Goal: Task Accomplishment & Management: Complete application form

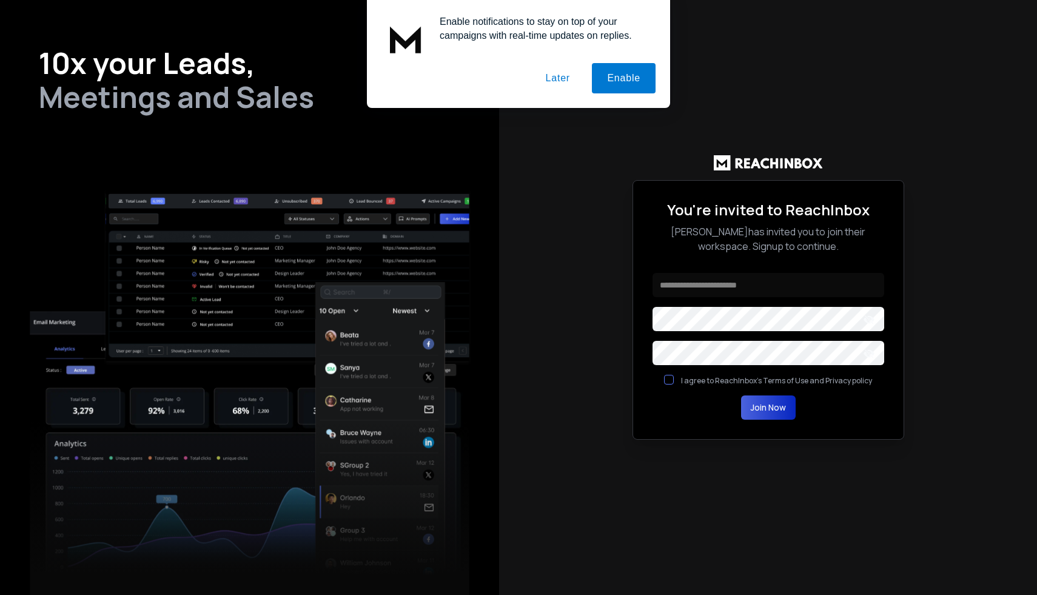
click at [595, 259] on div "**********" at bounding box center [768, 297] width 538 height 595
click at [616, 74] on button "Enable" at bounding box center [624, 78] width 64 height 30
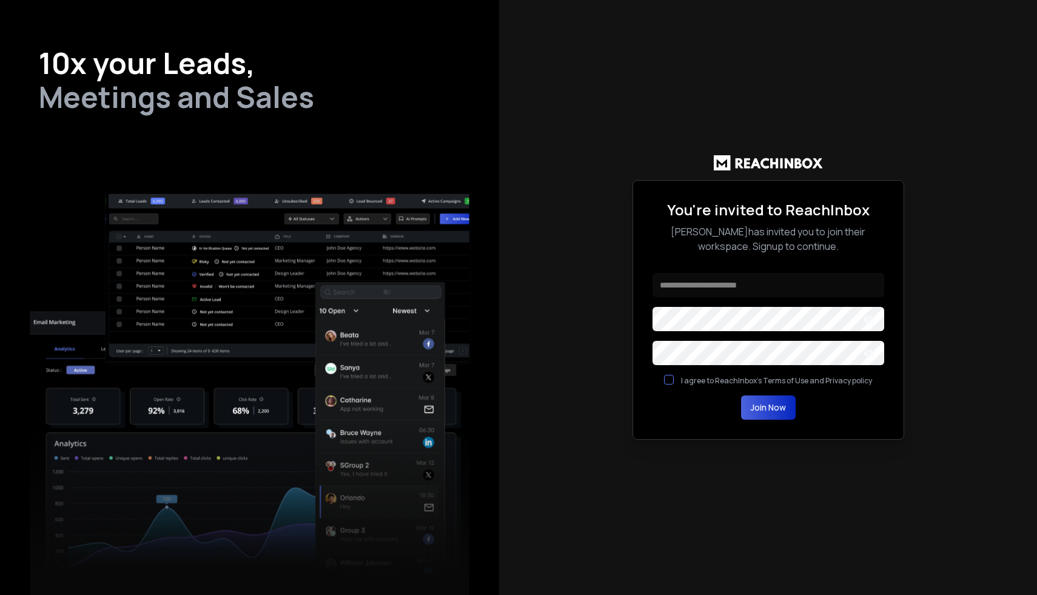
click at [687, 383] on label "I agree to ReachInbox's Terms of Use and Privacy policy" at bounding box center [776, 381] width 191 height 10
click at [674, 383] on button "I agree to ReachInbox's Terms of Use and Privacy policy" at bounding box center [669, 380] width 10 height 10
click at [759, 403] on button "Join Now" at bounding box center [768, 408] width 55 height 24
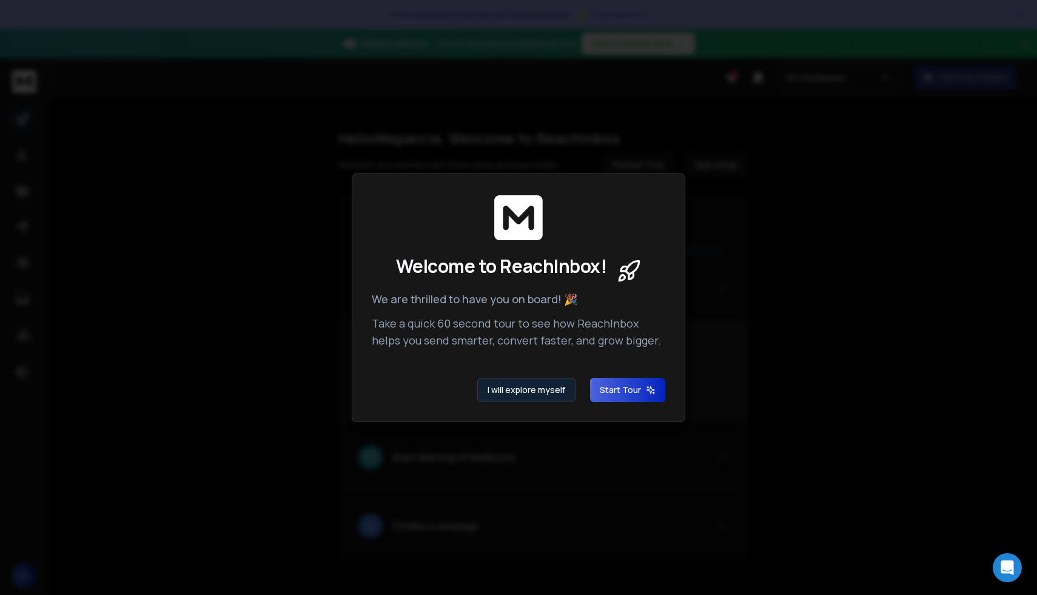
click at [536, 395] on button "I will explore myself" at bounding box center [526, 390] width 98 height 24
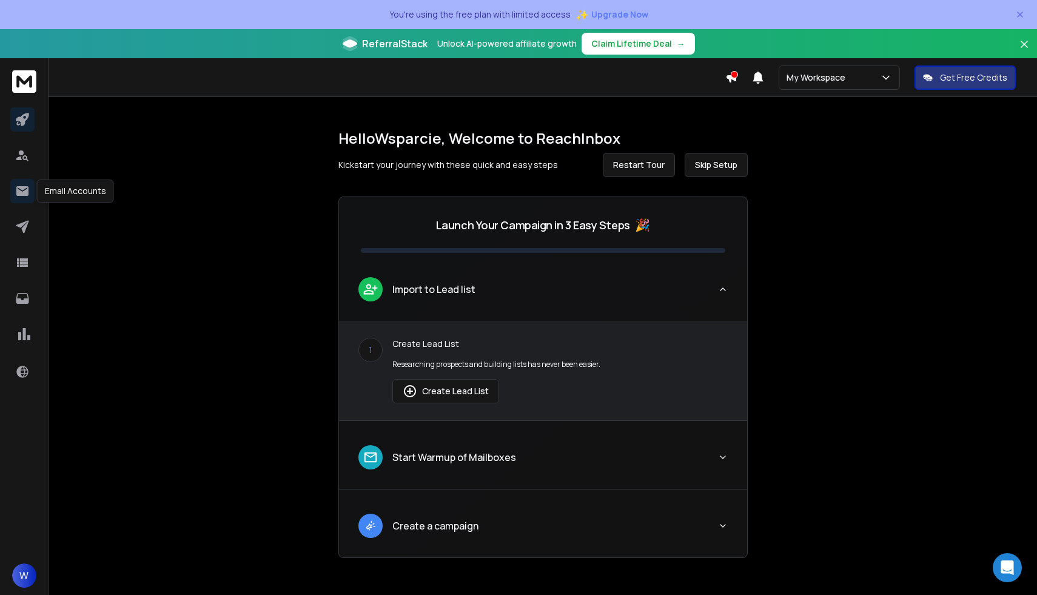
click at [15, 185] on icon at bounding box center [22, 191] width 15 height 15
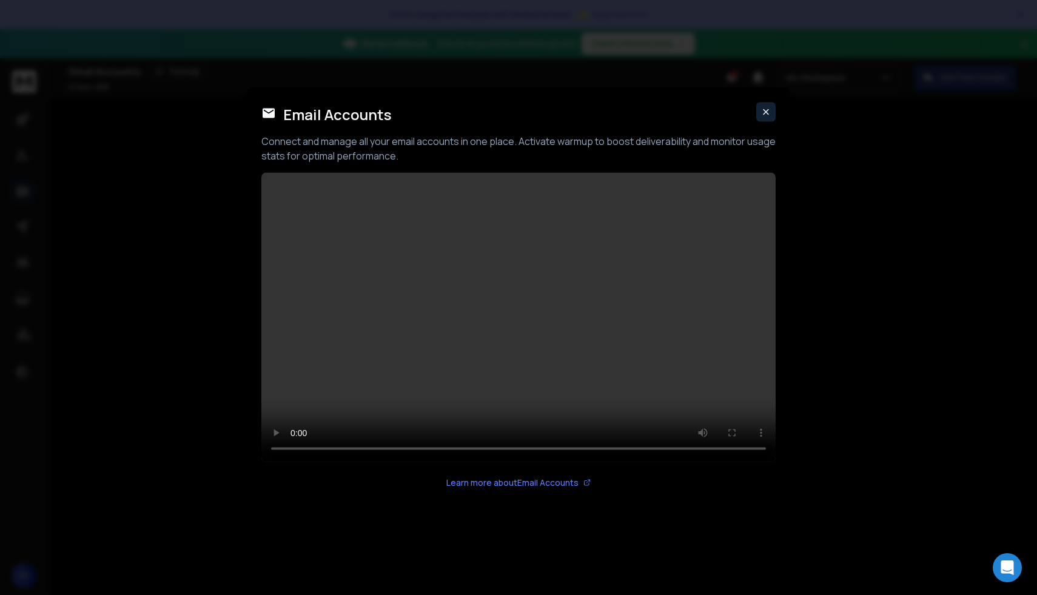
click at [765, 109] on icon at bounding box center [766, 112] width 10 height 10
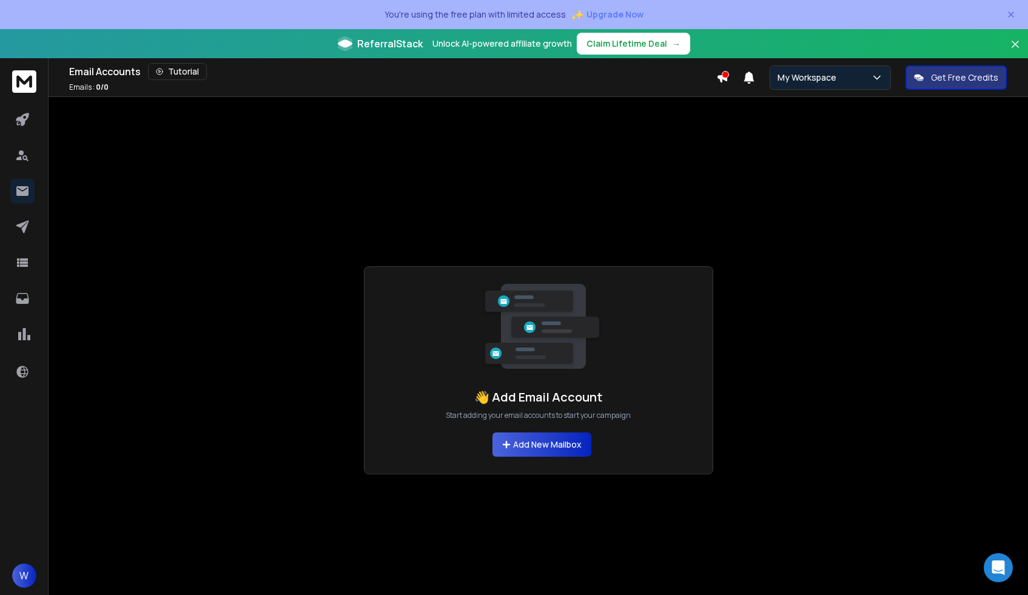
click at [831, 68] on button "My Workspace" at bounding box center [830, 78] width 121 height 24
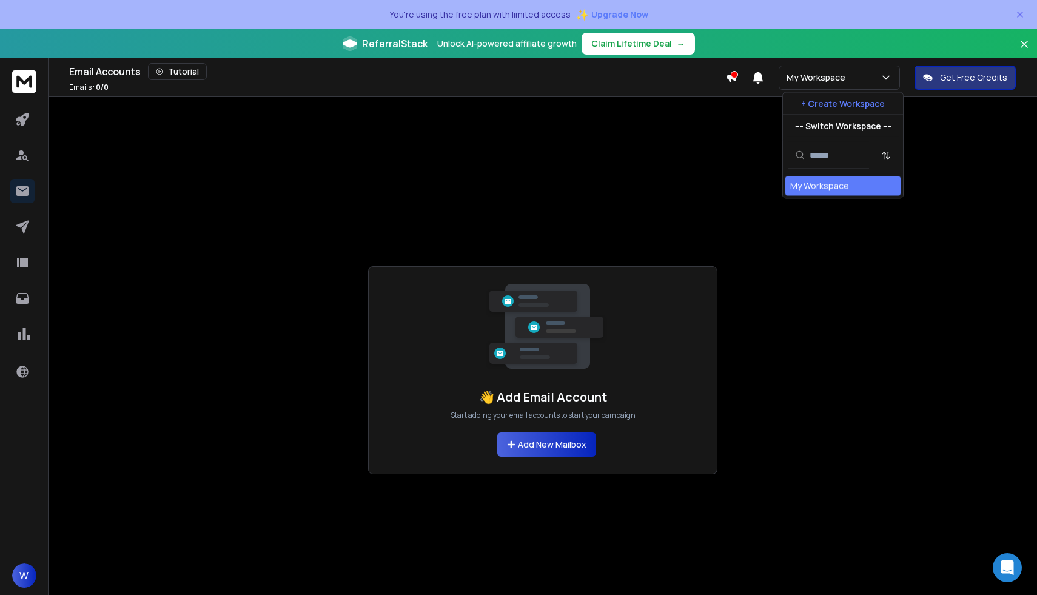
drag, startPoint x: 399, startPoint y: 180, endPoint x: 222, endPoint y: 182, distance: 176.5
click at [397, 180] on div "👋 Add Email Account Start adding your email accounts to start your campaign Add…" at bounding box center [543, 370] width 950 height 522
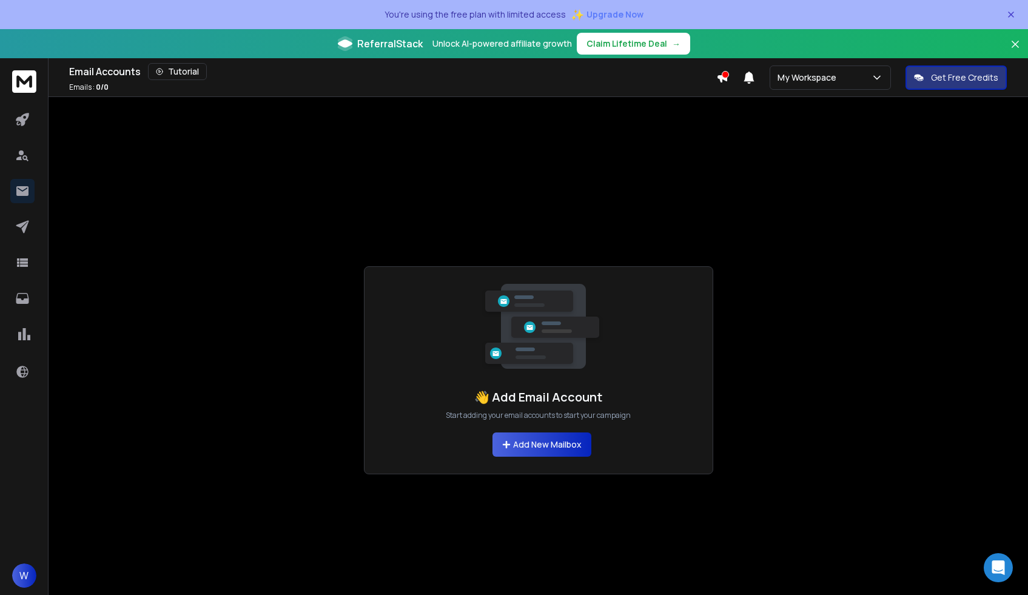
click at [1014, 12] on icon "Close notification" at bounding box center [1011, 15] width 10 height 10
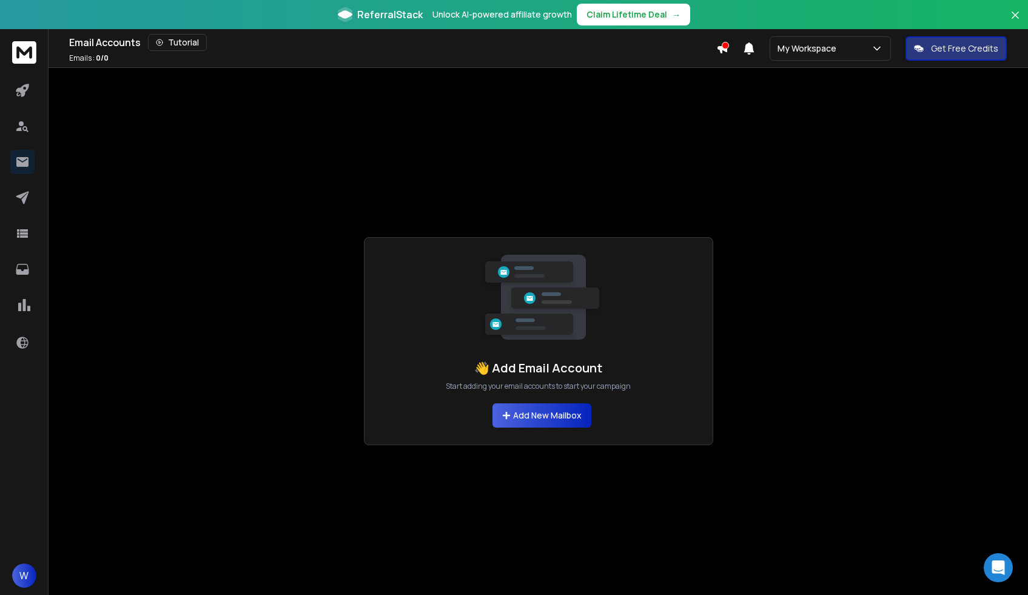
click at [1015, 14] on icon "Close banner" at bounding box center [1015, 15] width 7 height 7
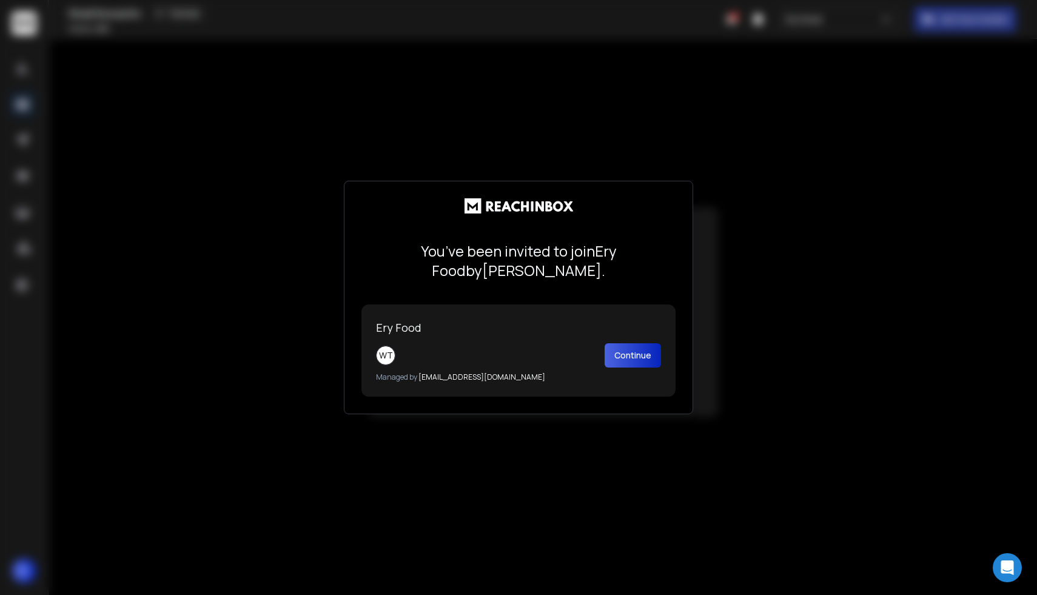
click at [635, 358] on button "Continue" at bounding box center [633, 355] width 56 height 24
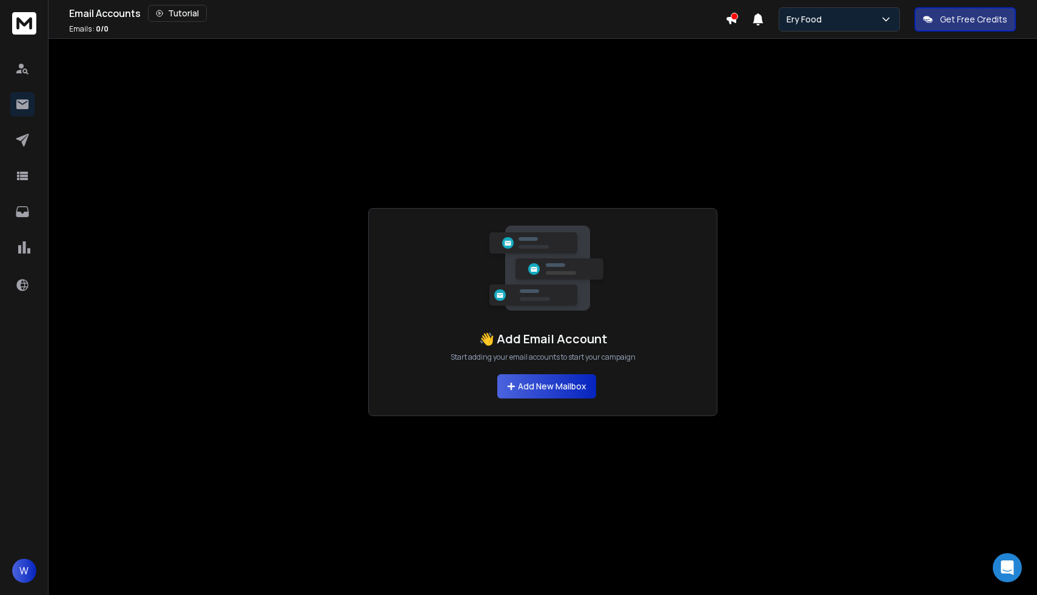
click at [882, 20] on div "Ery Food" at bounding box center [840, 19] width 106 height 12
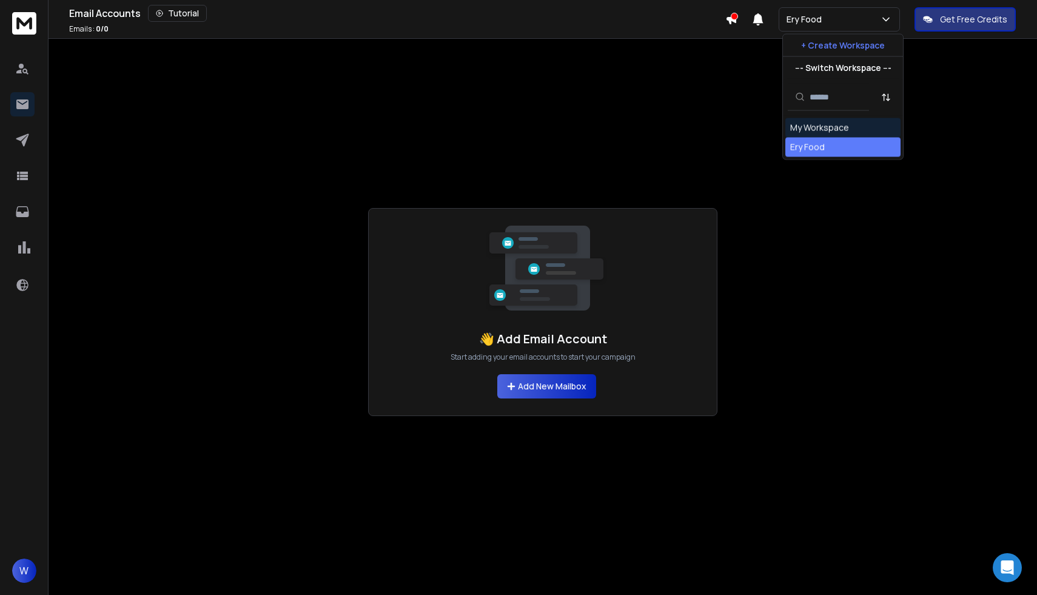
click at [983, 146] on div "👋 Add Email Account Start adding your email accounts to start your campaign Add…" at bounding box center [543, 312] width 950 height 522
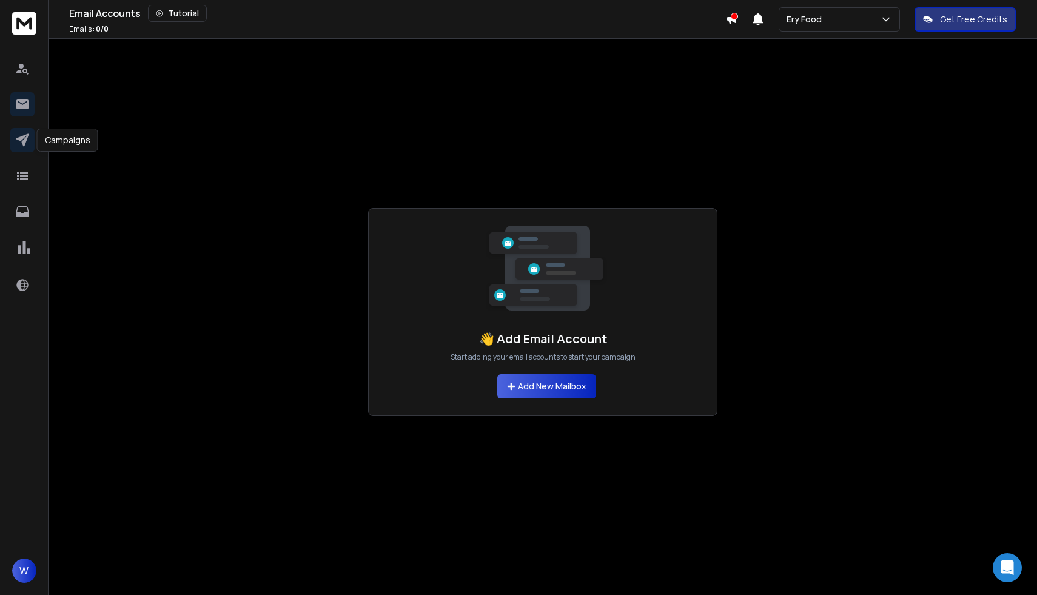
click at [15, 141] on icon at bounding box center [22, 140] width 15 height 15
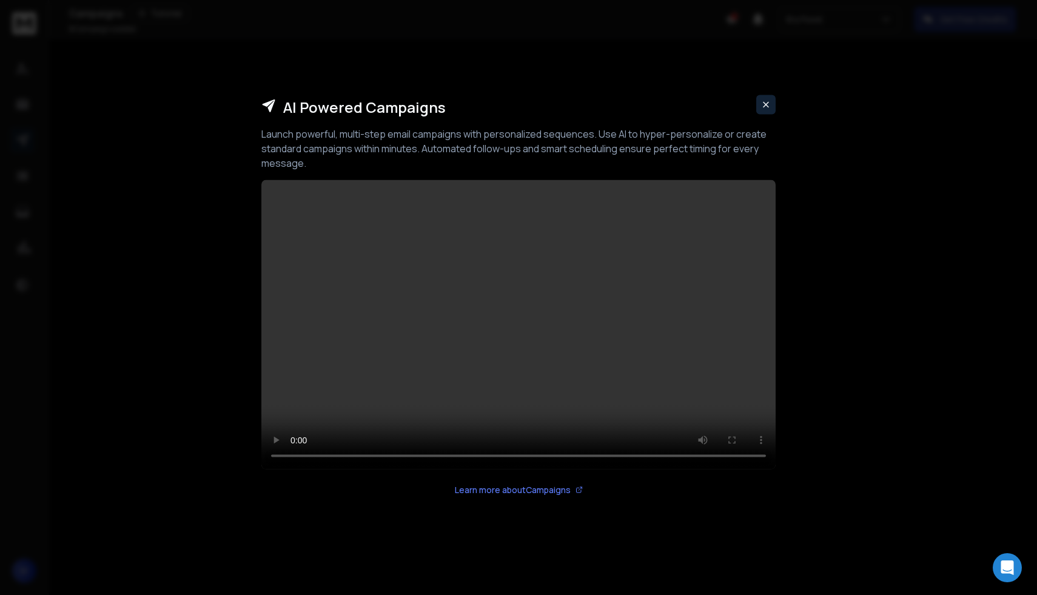
click at [764, 104] on icon at bounding box center [766, 104] width 10 height 10
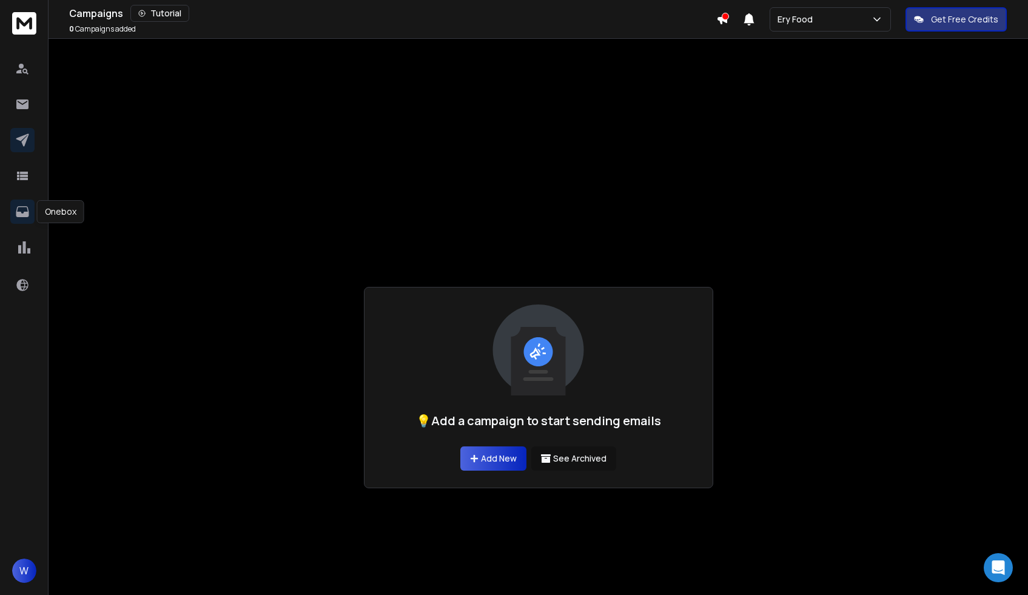
click at [20, 217] on icon at bounding box center [22, 211] width 13 height 11
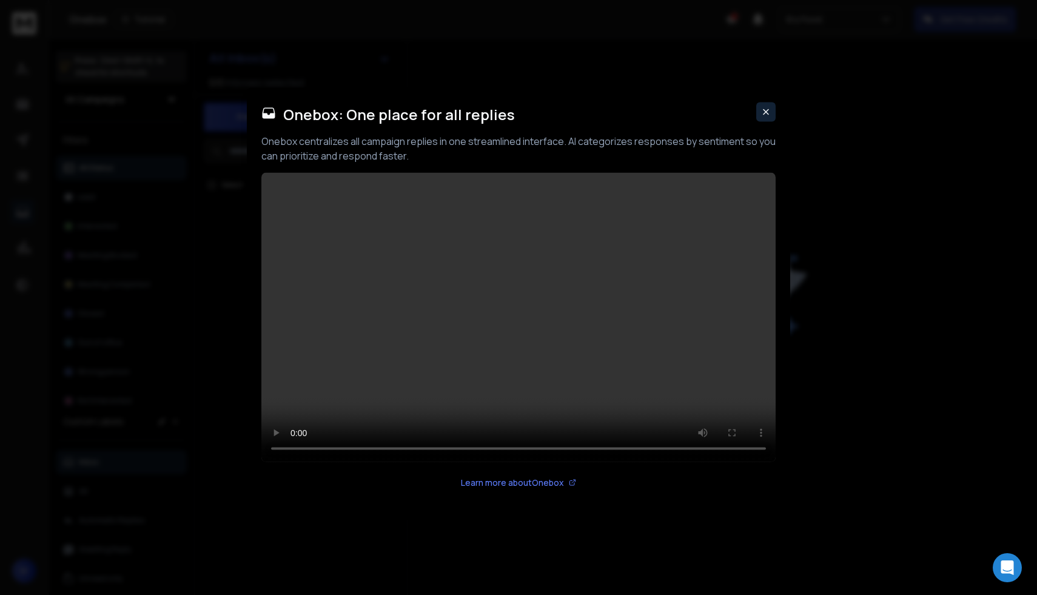
click at [769, 111] on icon at bounding box center [766, 112] width 10 height 10
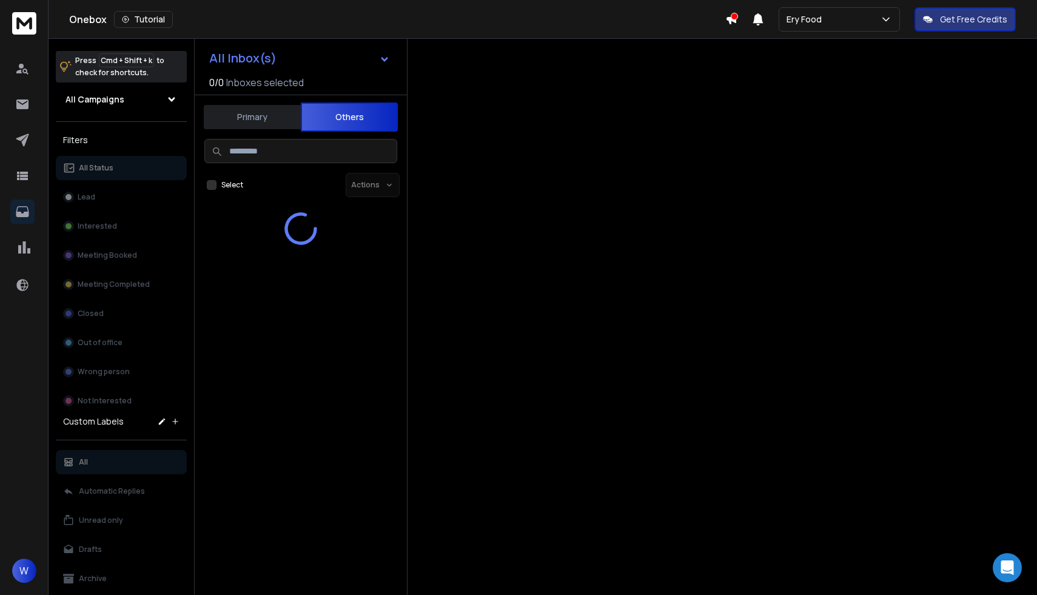
click at [337, 111] on button "Others" at bounding box center [349, 117] width 97 height 29
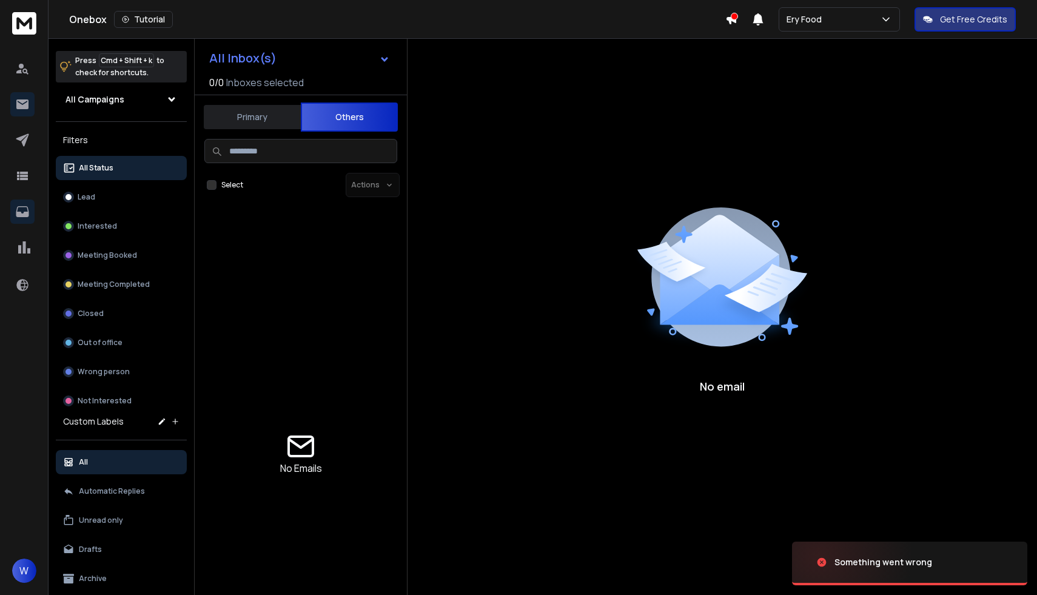
click at [21, 108] on icon at bounding box center [22, 104] width 12 height 10
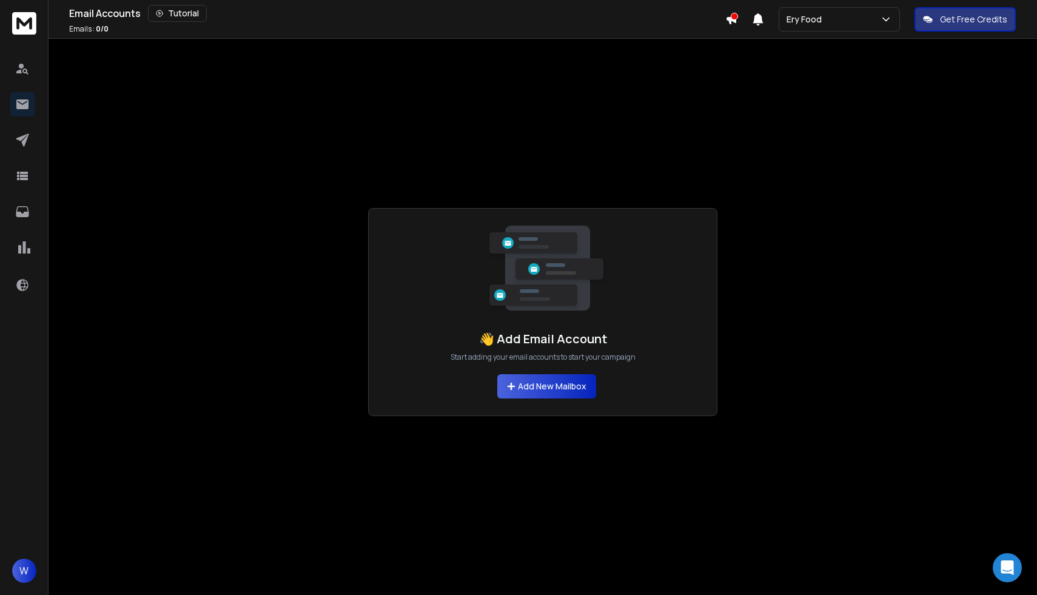
click at [522, 388] on button "Add New Mailbox" at bounding box center [546, 386] width 99 height 24
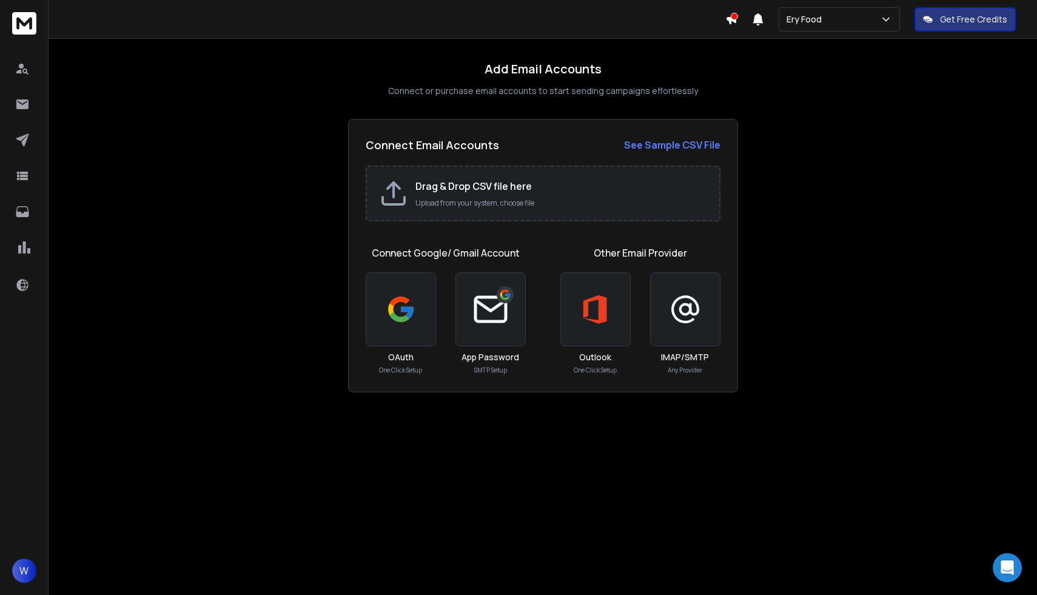
click at [243, 208] on div "Add Email Accounts Connect or purchase email accounts to start sending campaign…" at bounding box center [543, 239] width 989 height 356
click at [25, 72] on icon at bounding box center [22, 72] width 12 height 6
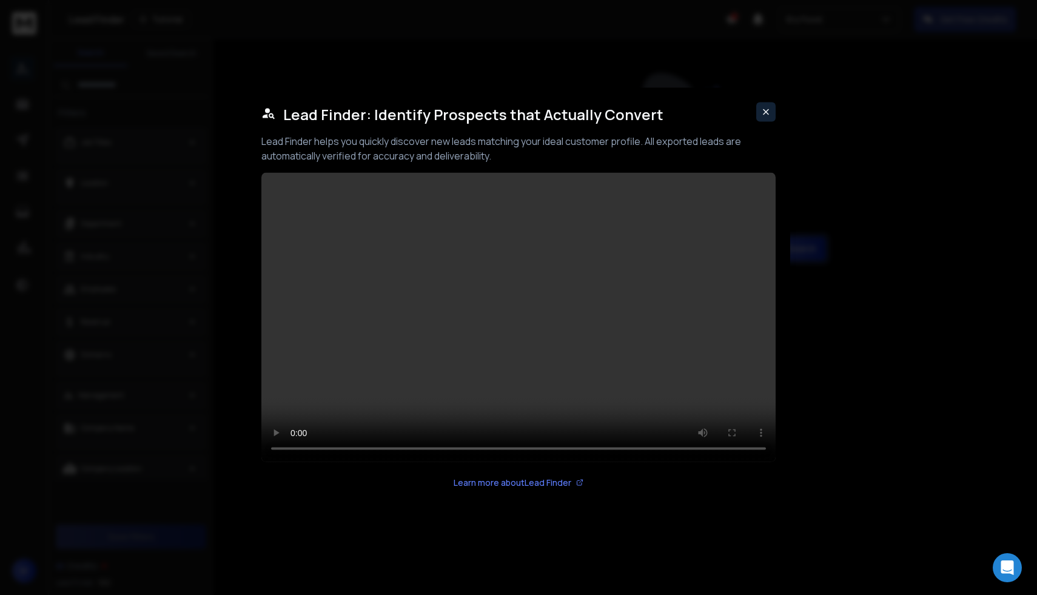
click at [770, 116] on icon at bounding box center [766, 112] width 10 height 10
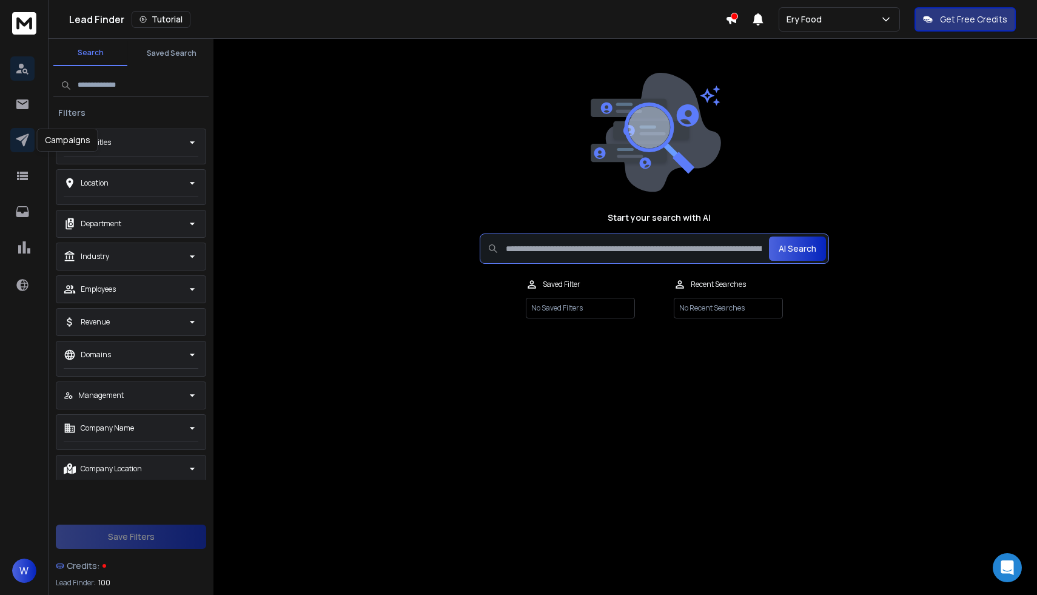
click at [28, 140] on icon at bounding box center [22, 140] width 15 height 15
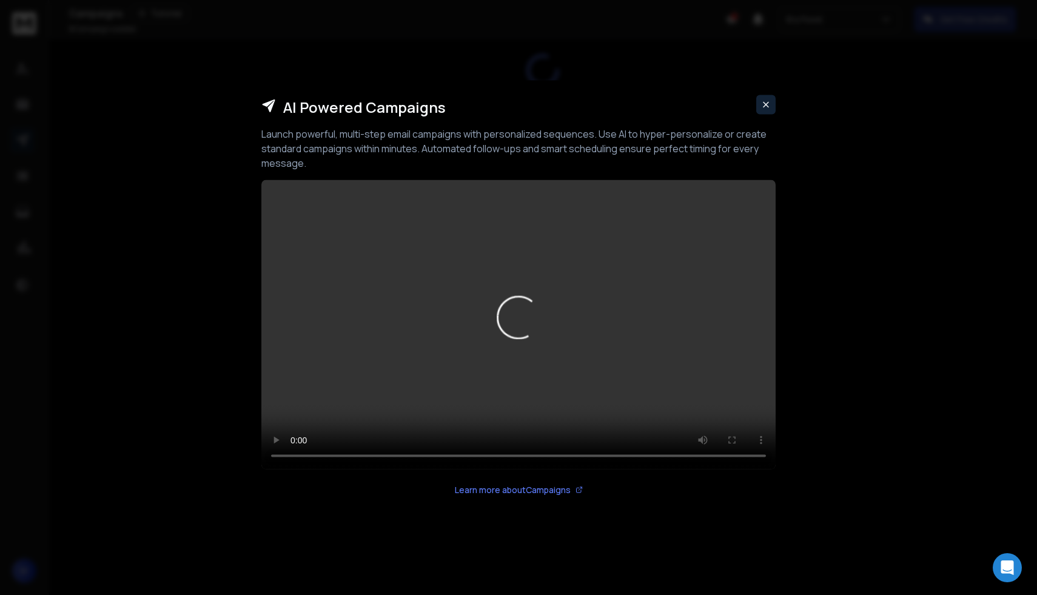
click at [771, 107] on button at bounding box center [765, 104] width 19 height 19
click at [765, 109] on icon at bounding box center [766, 104] width 10 height 10
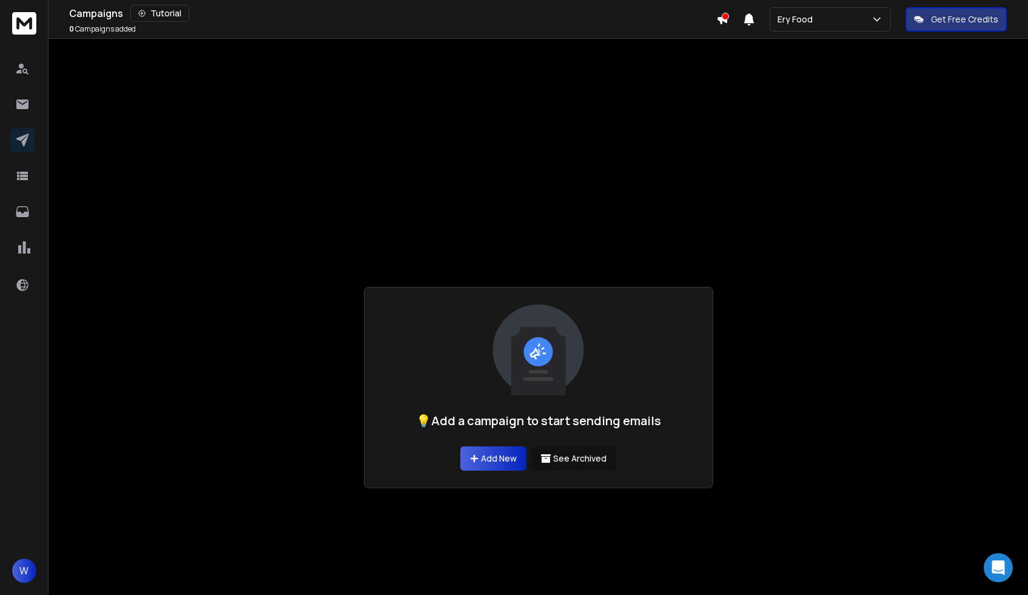
click at [482, 470] on link "Add New" at bounding box center [493, 458] width 66 height 24
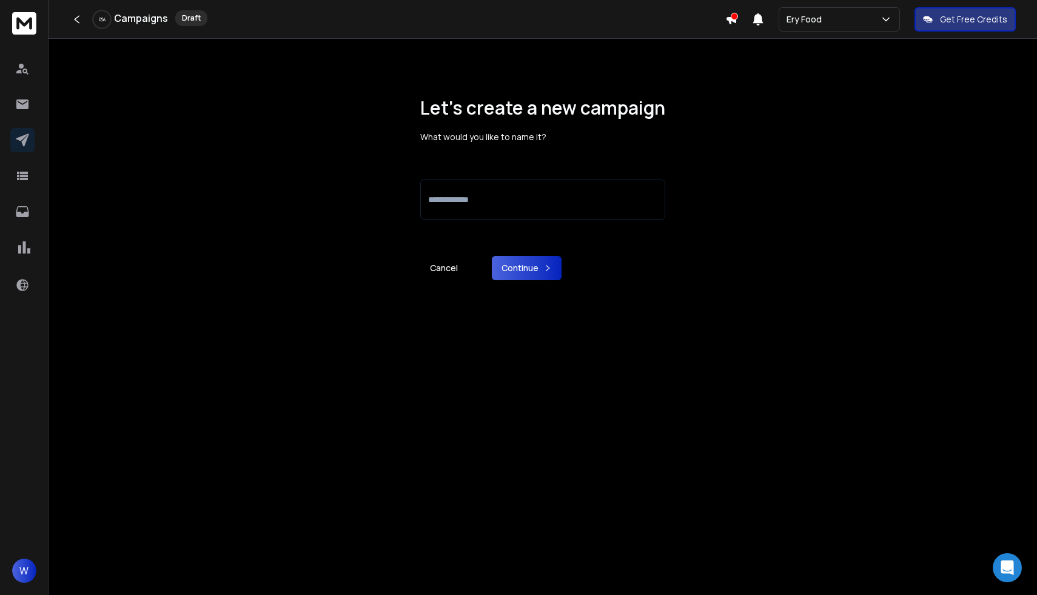
click at [482, 207] on input at bounding box center [542, 200] width 245 height 40
type input "****"
click at [513, 265] on button "Continue" at bounding box center [527, 268] width 70 height 24
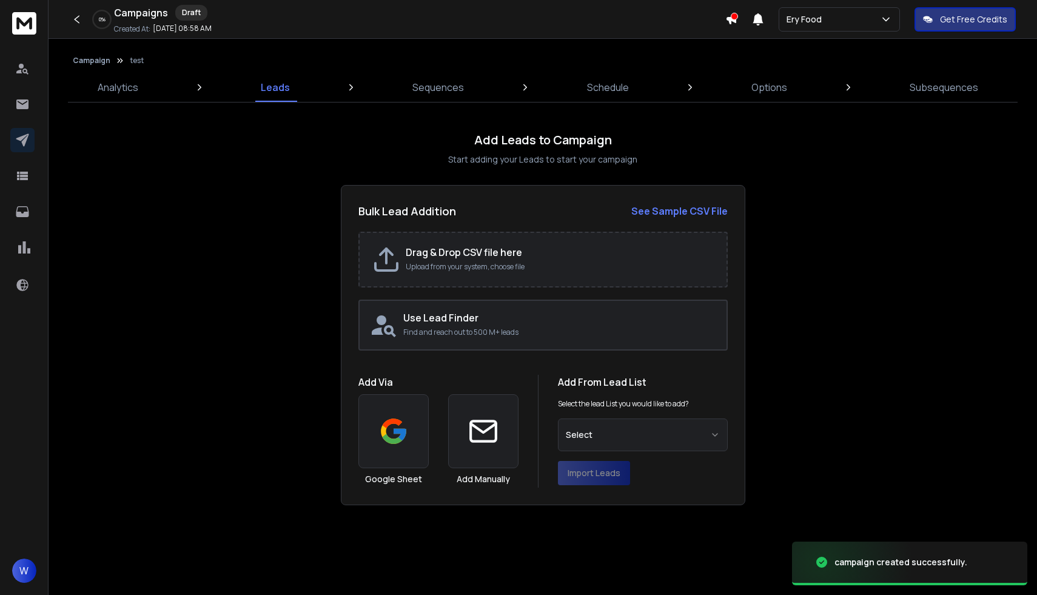
click at [420, 66] on div "Campaign test" at bounding box center [543, 60] width 950 height 19
click at [424, 79] on link "Sequences" at bounding box center [438, 87] width 66 height 29
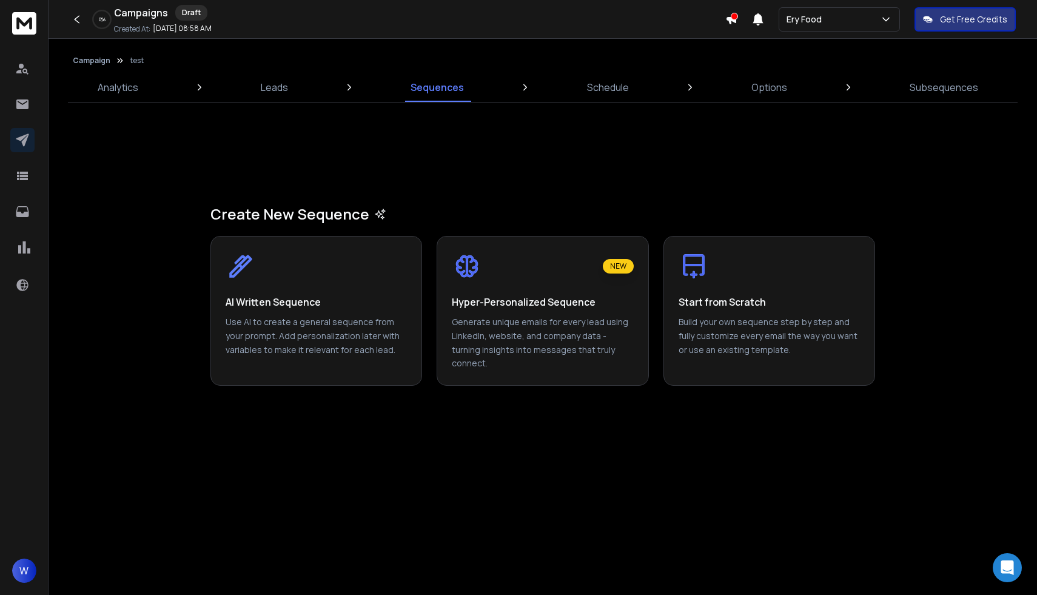
click at [299, 286] on div "AI Written Sequence Use AI to create a general sequence from your prompt. Add p…" at bounding box center [316, 311] width 211 height 149
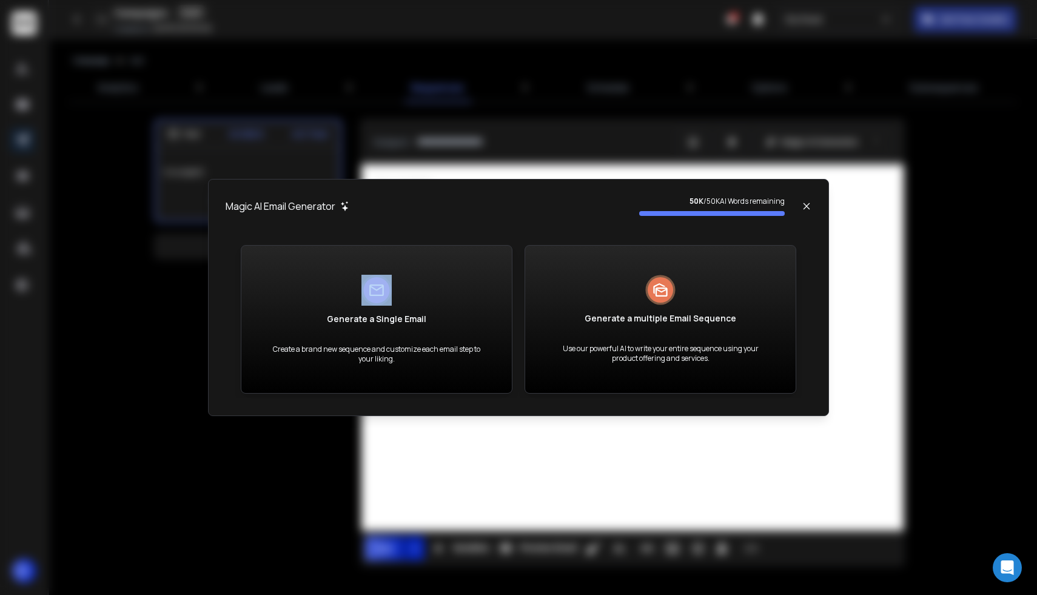
click at [806, 205] on icon at bounding box center [807, 206] width 10 height 10
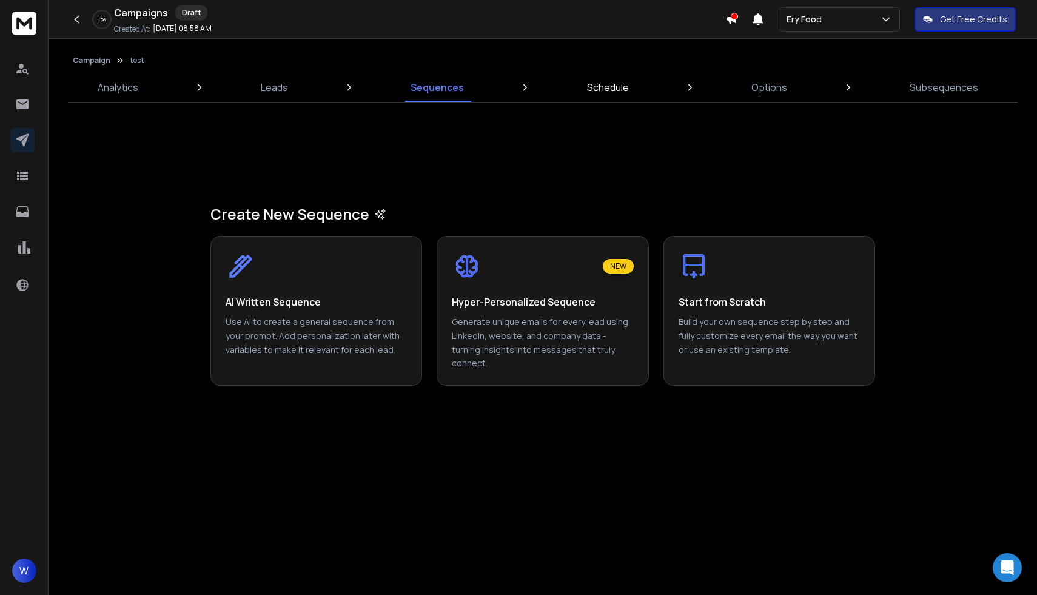
click at [627, 89] on p "Schedule" at bounding box center [608, 87] width 42 height 15
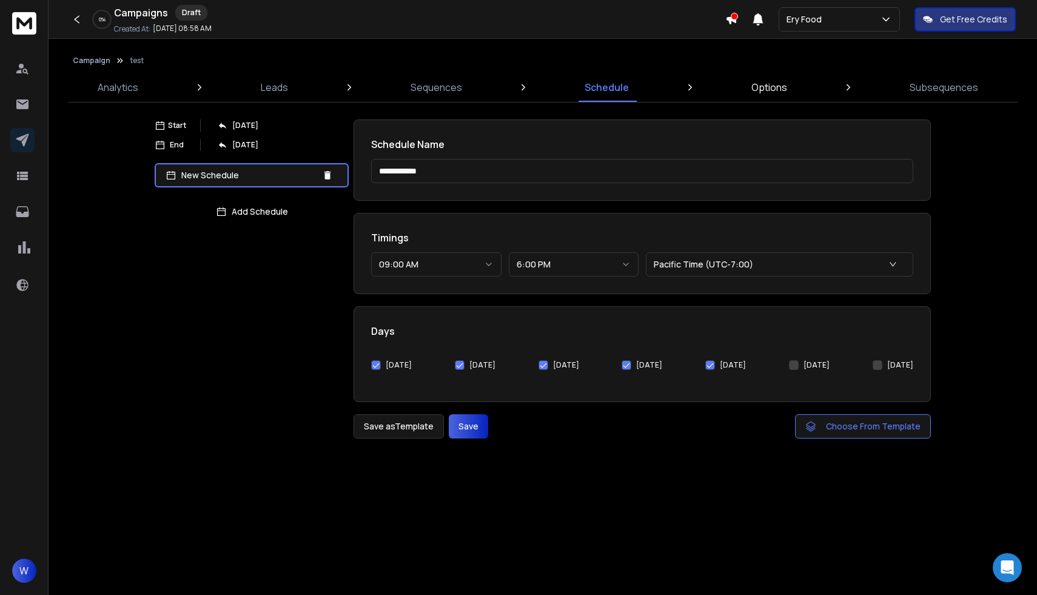
click at [781, 86] on p "Options" at bounding box center [770, 87] width 36 height 15
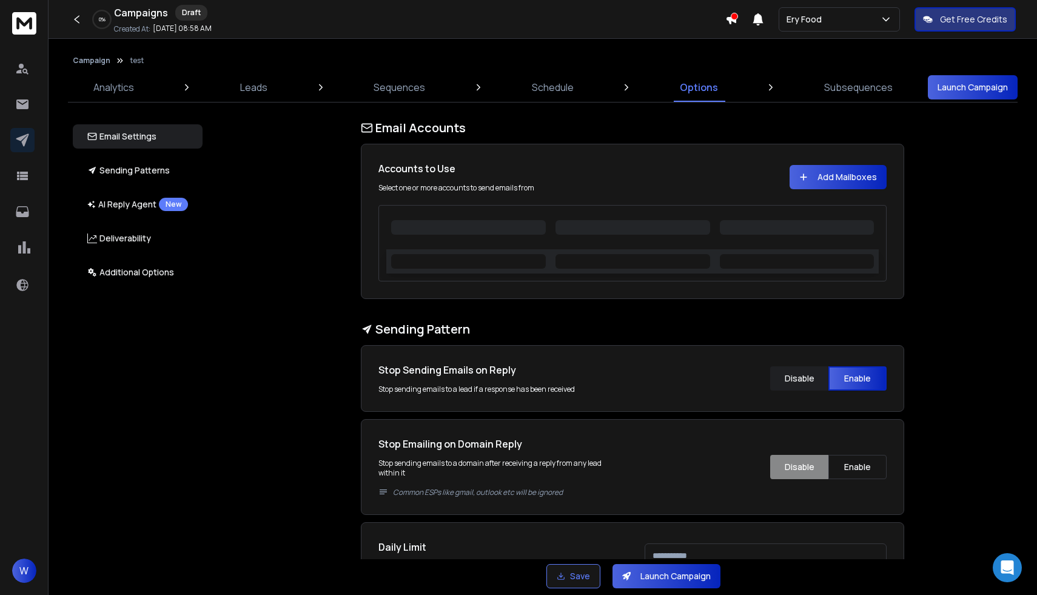
click at [943, 87] on button "Launch Campaign" at bounding box center [973, 87] width 90 height 24
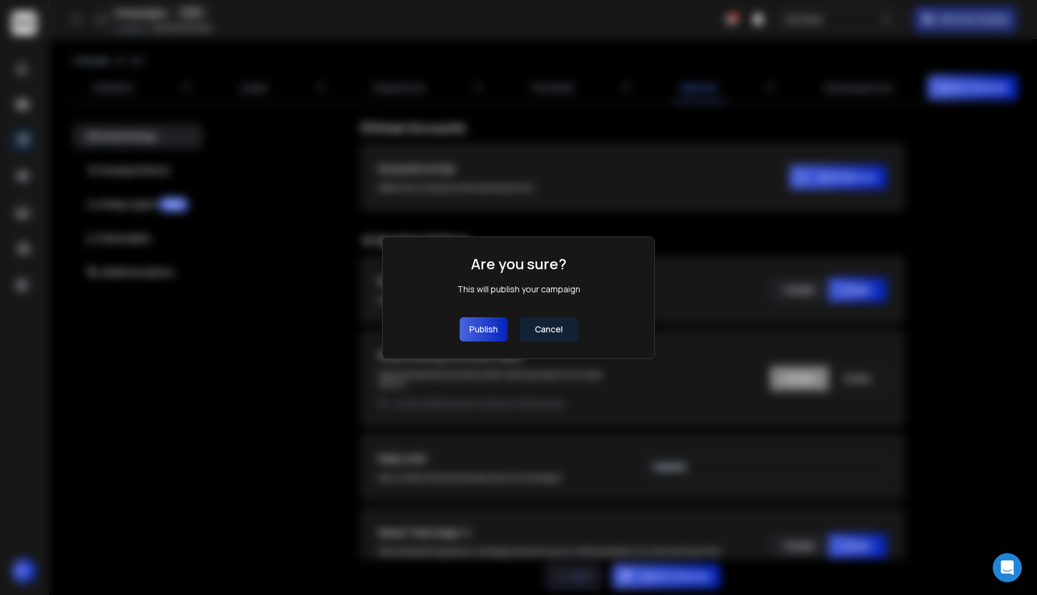
click at [550, 331] on button "Cancel" at bounding box center [549, 329] width 58 height 24
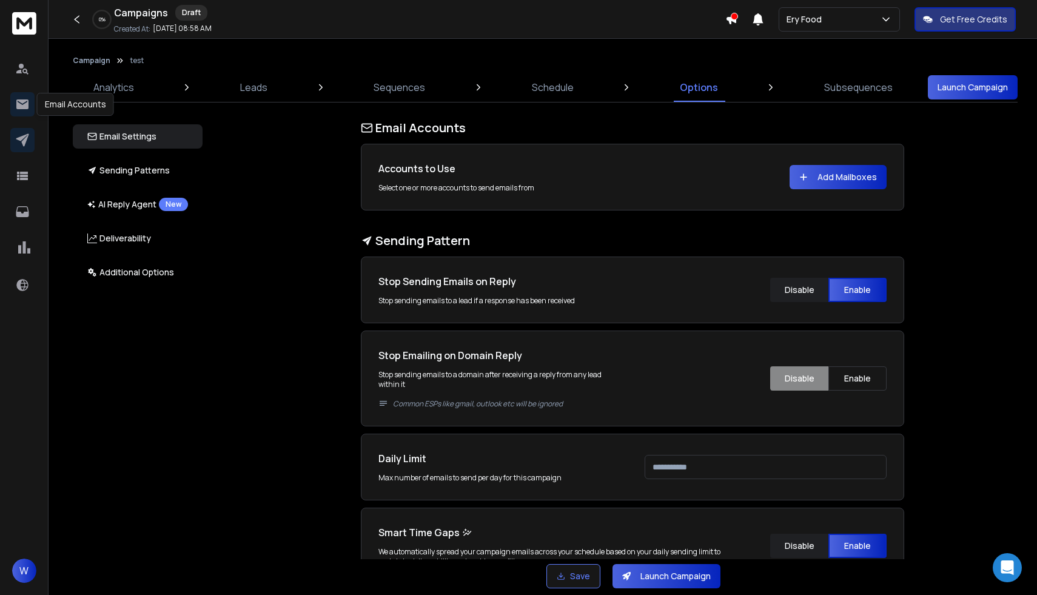
click at [26, 105] on icon at bounding box center [22, 104] width 12 height 10
